Goal: Check status: Check status

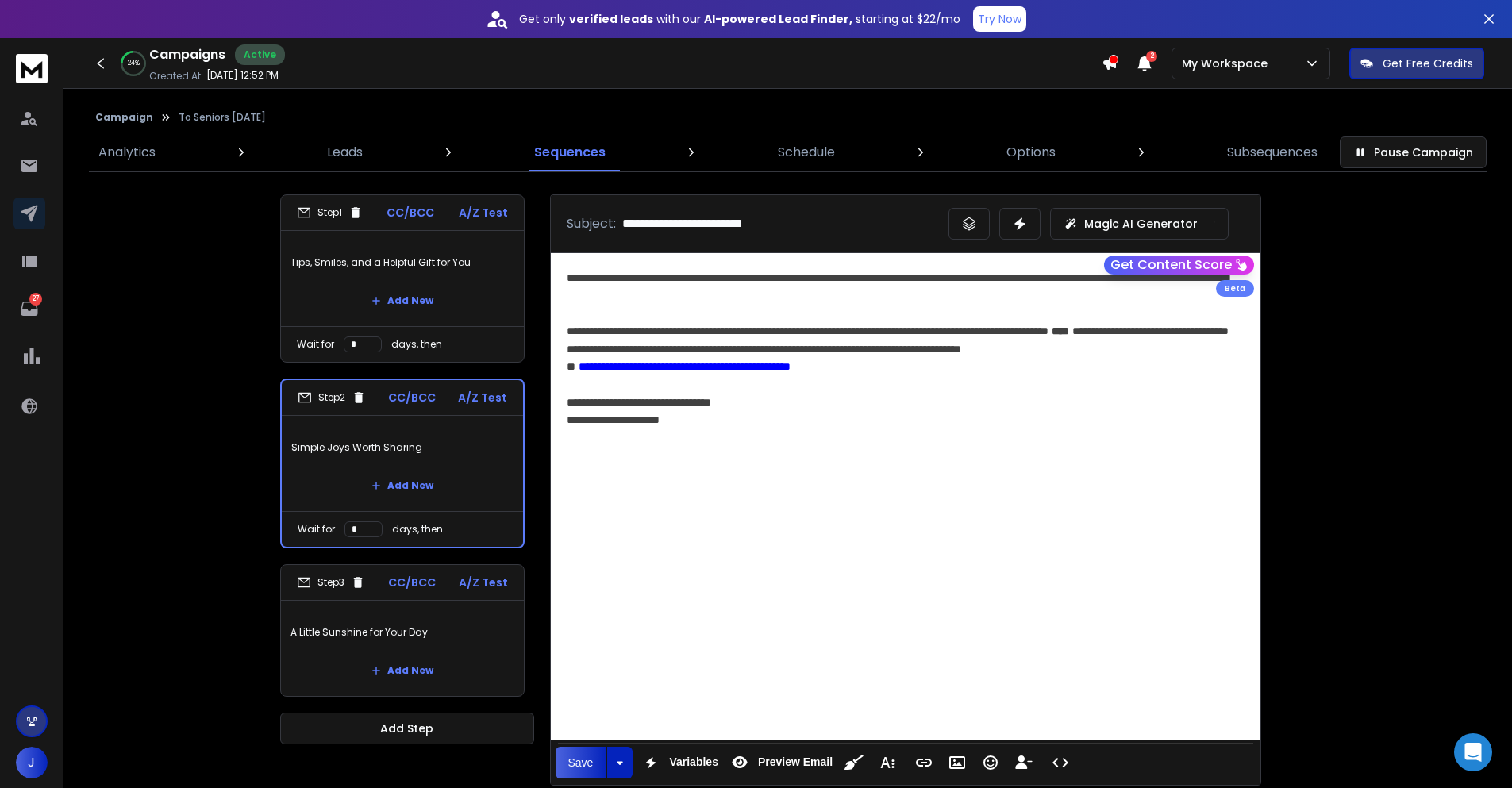
scroll to position [20, 0]
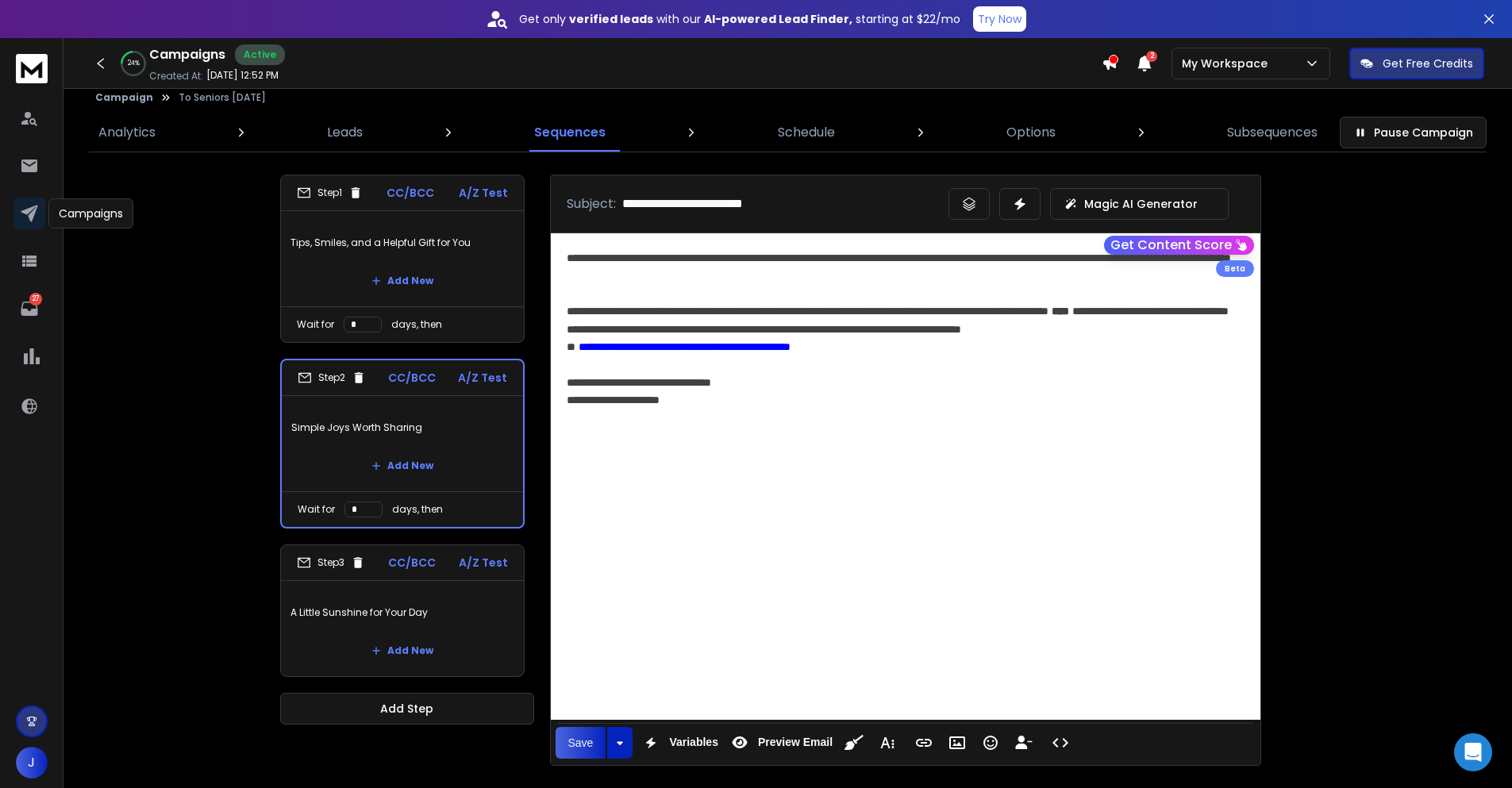
click at [27, 206] on icon at bounding box center [29, 213] width 19 height 19
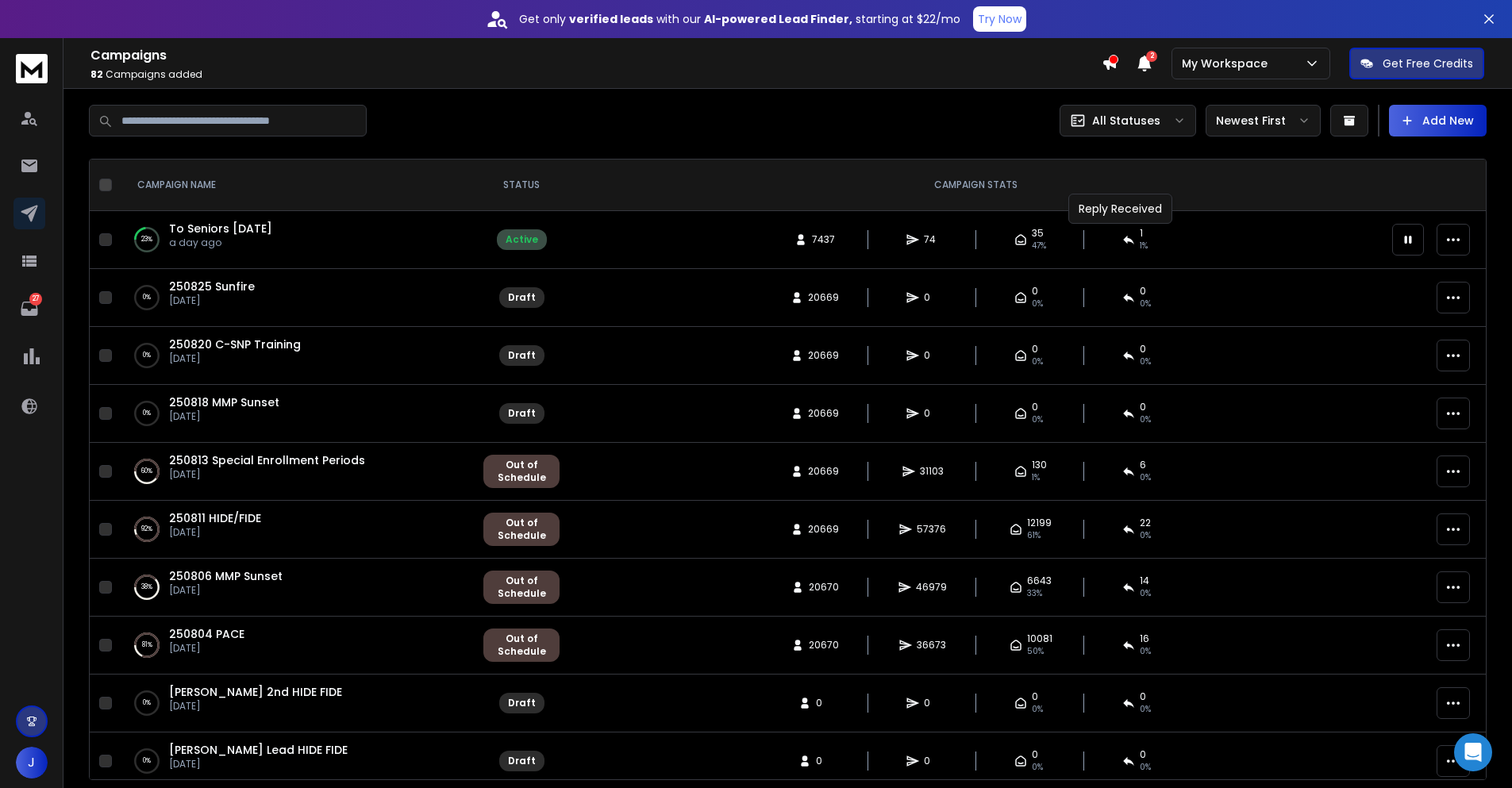
click at [1119, 247] on div "1 1 %" at bounding box center [1139, 239] width 48 height 26
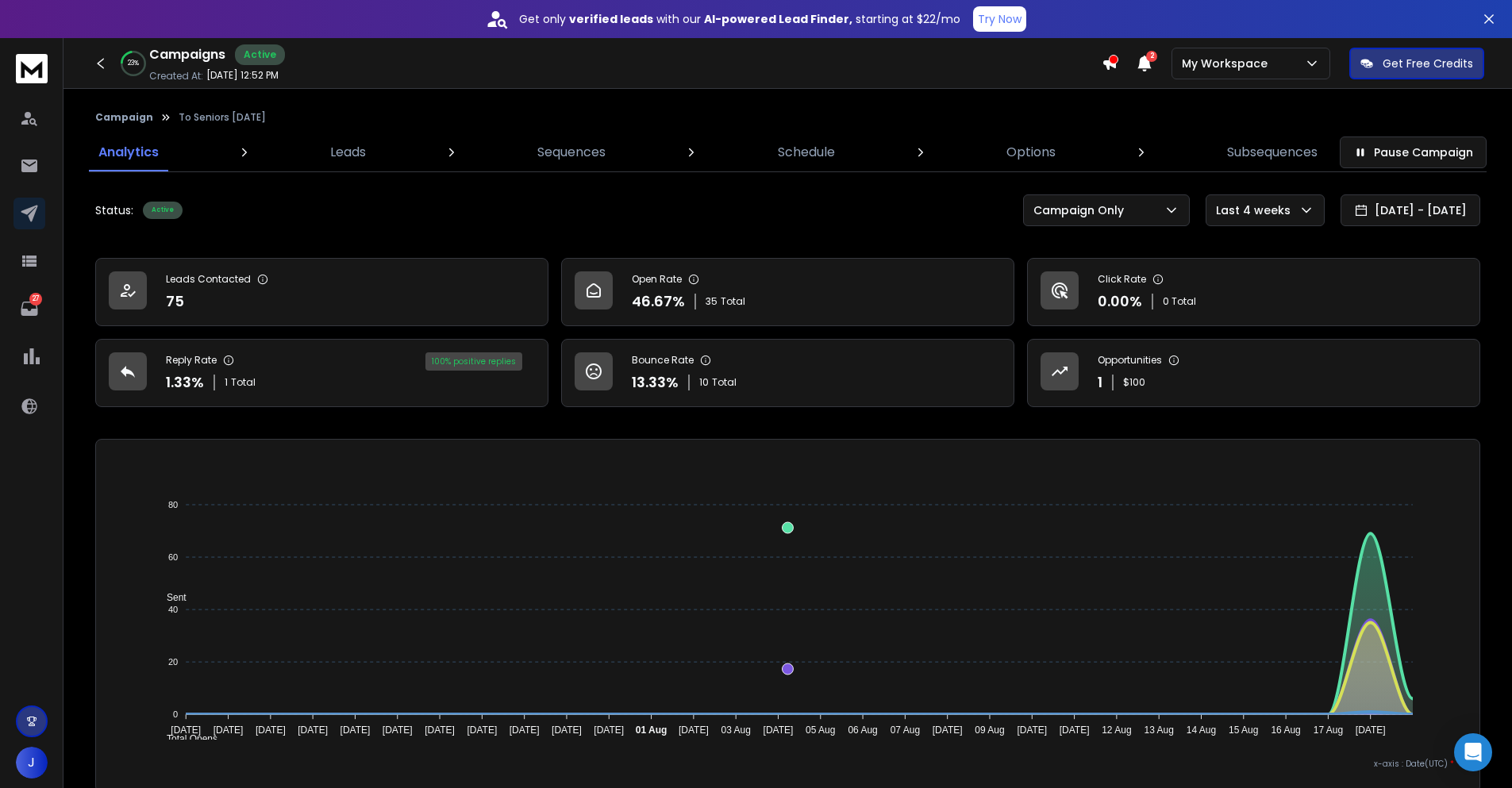
click at [1083, 378] on link "Opportunities 1 $ 100" at bounding box center [1253, 372] width 453 height 68
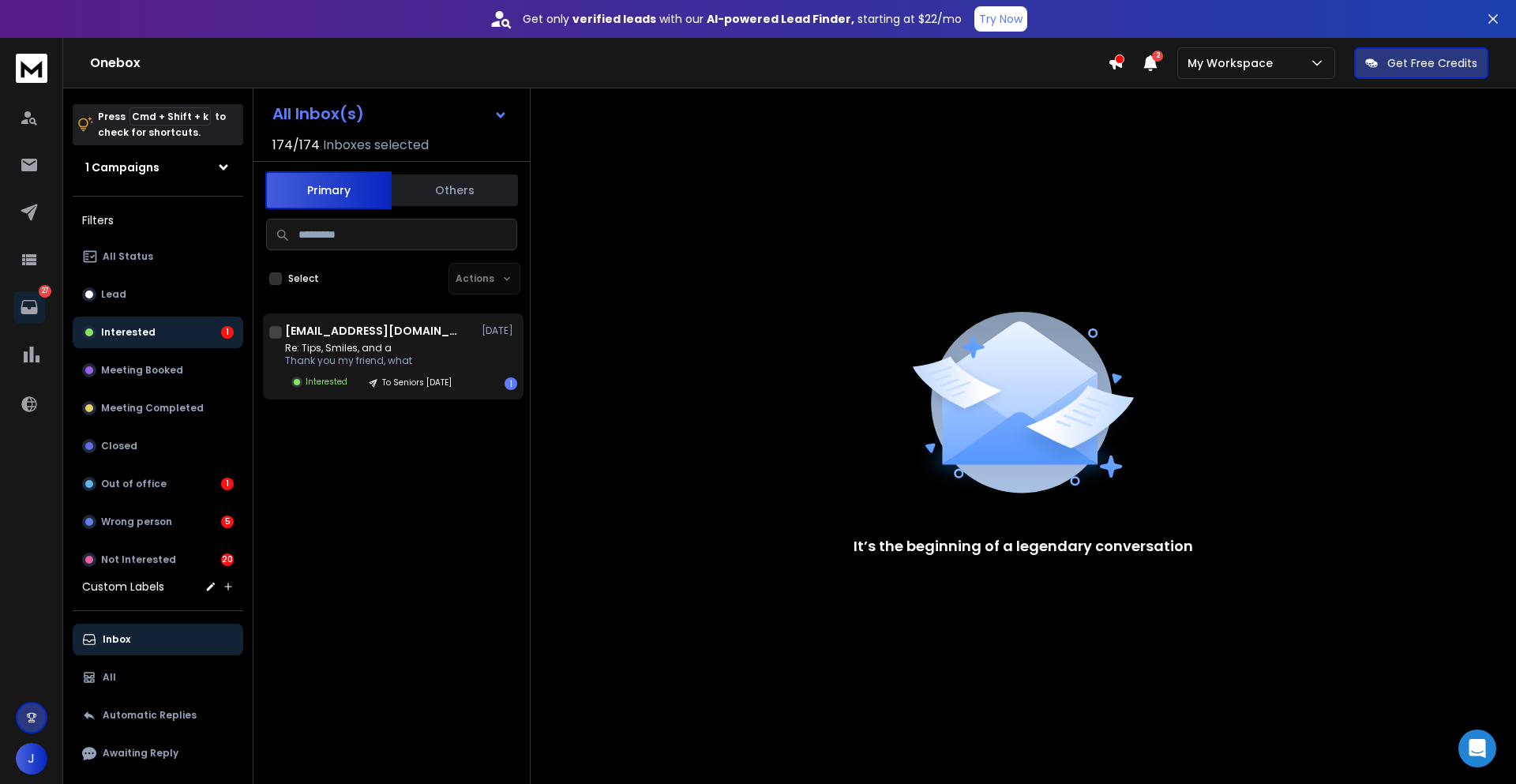
click at [302, 352] on p "Re: Tips, Smiles, and a" at bounding box center [373, 348] width 176 height 12
